Goal: Find specific page/section: Find specific page/section

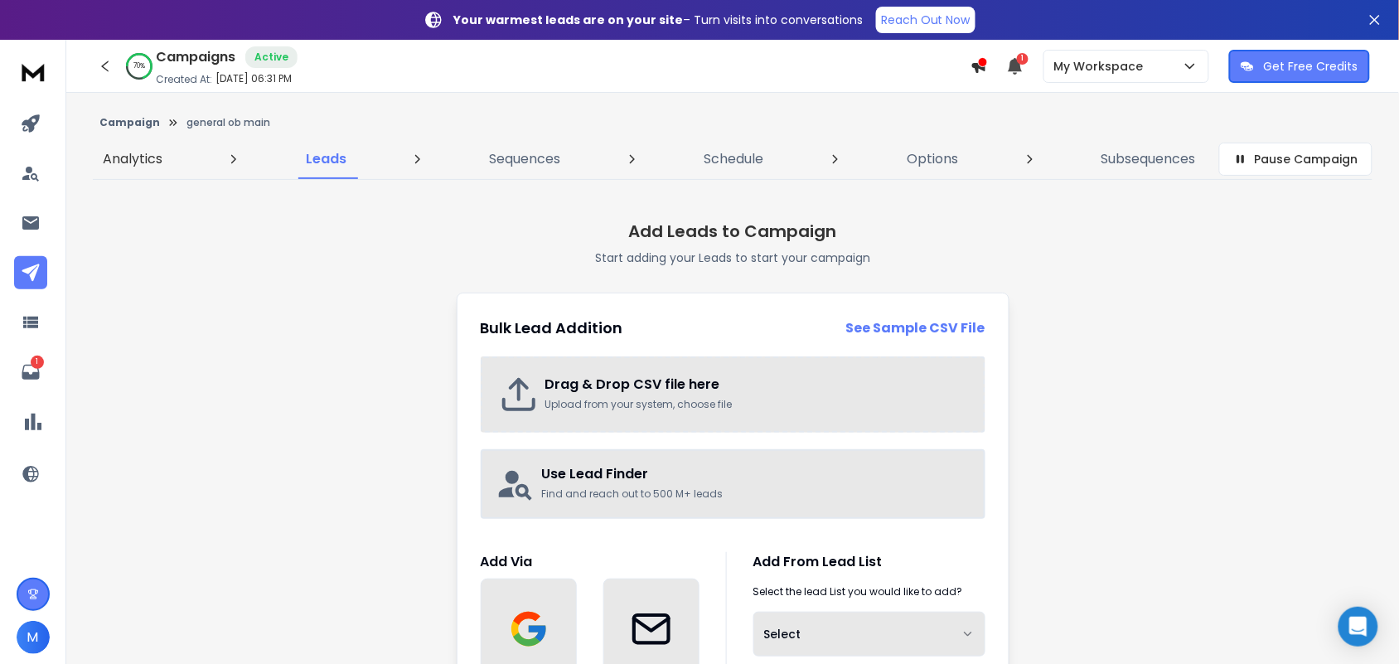
click at [138, 162] on p "Analytics" at bounding box center [133, 159] width 60 height 20
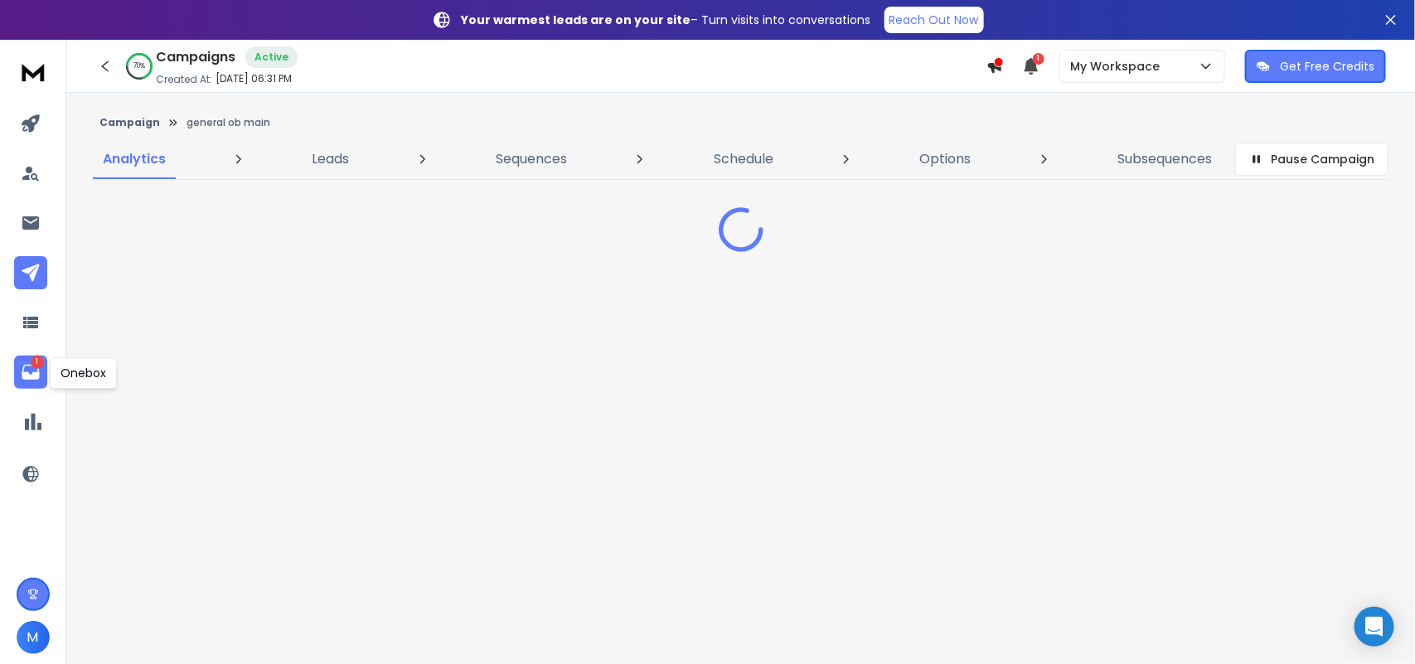
click at [36, 381] on icon at bounding box center [31, 372] width 20 height 20
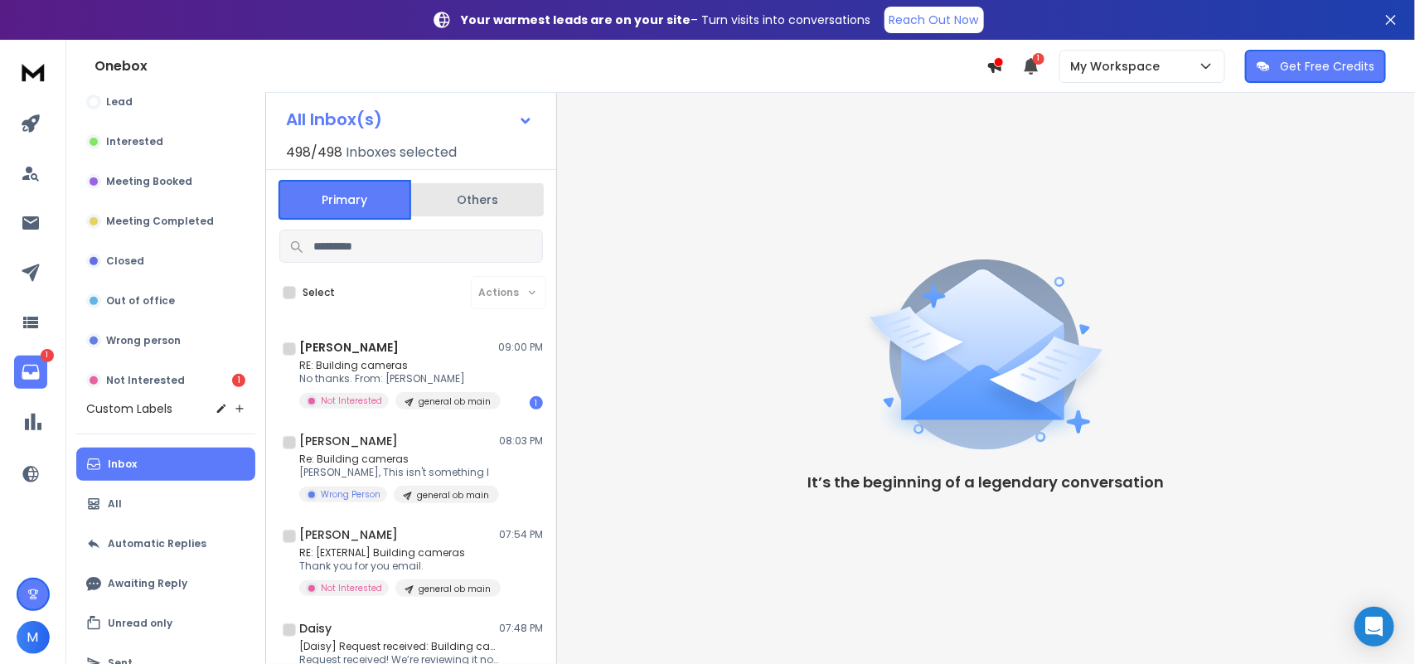
scroll to position [291, 0]
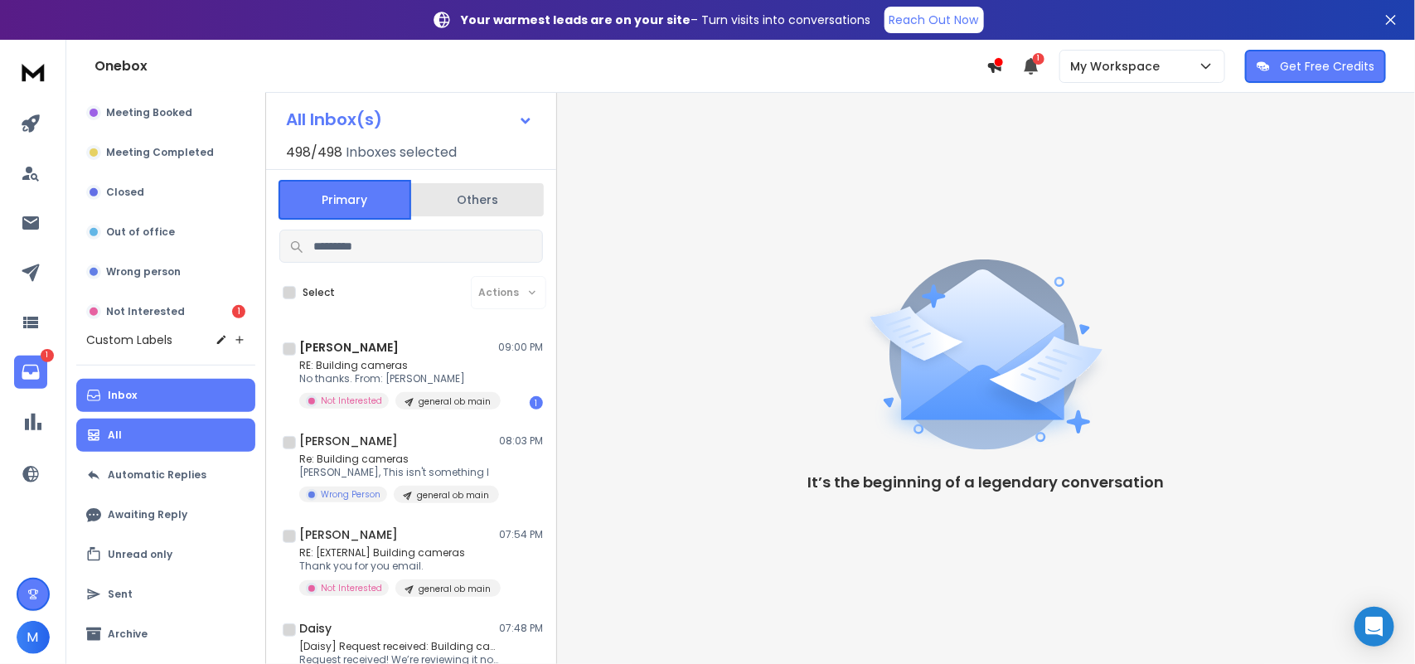
click at [114, 428] on p "All" at bounding box center [115, 434] width 14 height 13
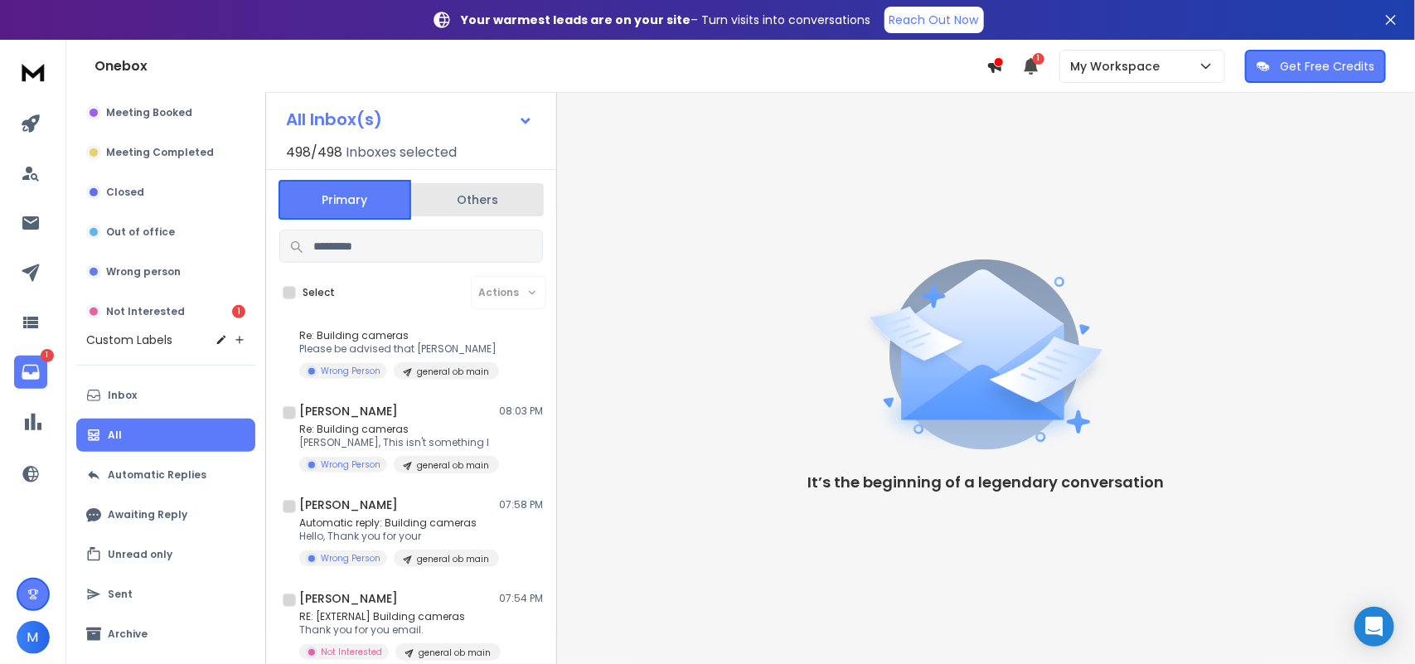
scroll to position [0, 0]
